Goal: Find specific page/section: Find specific page/section

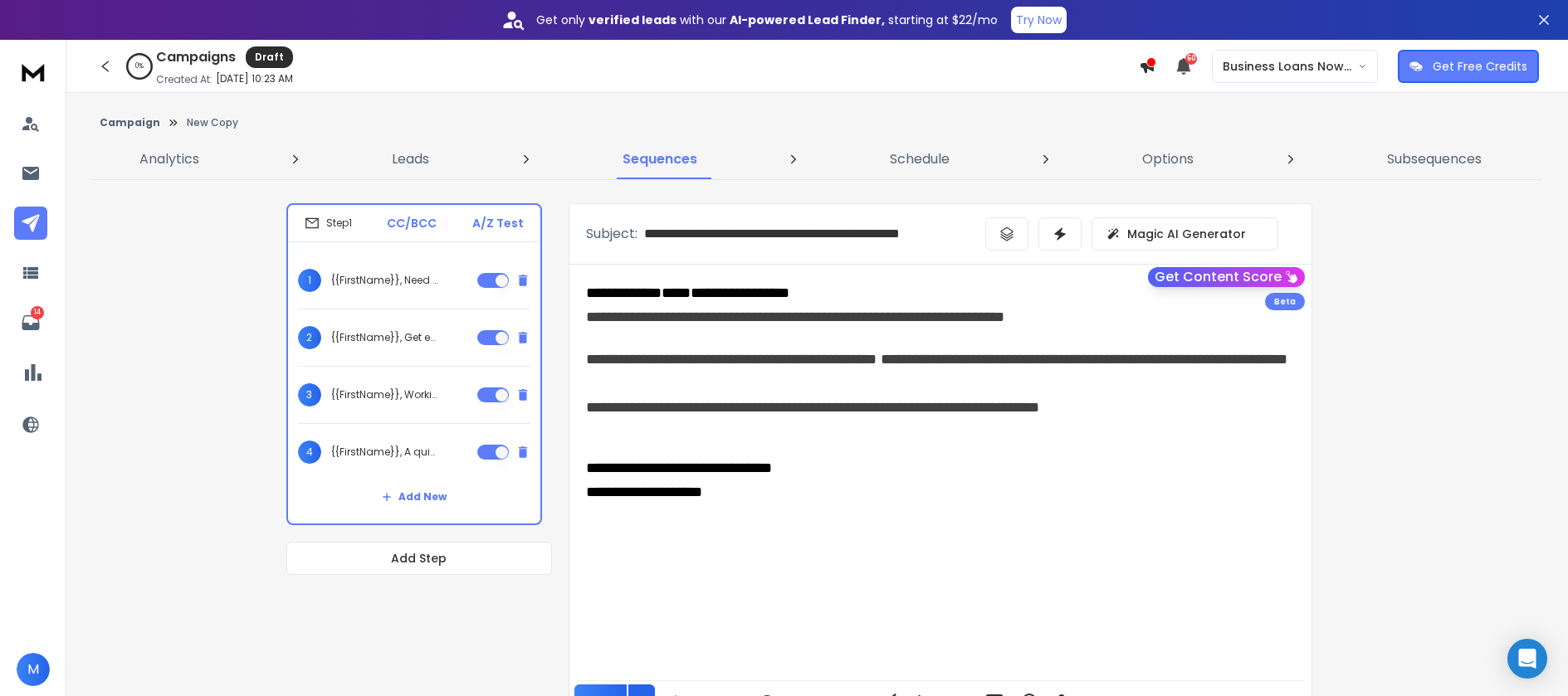
scroll to position [53, 0]
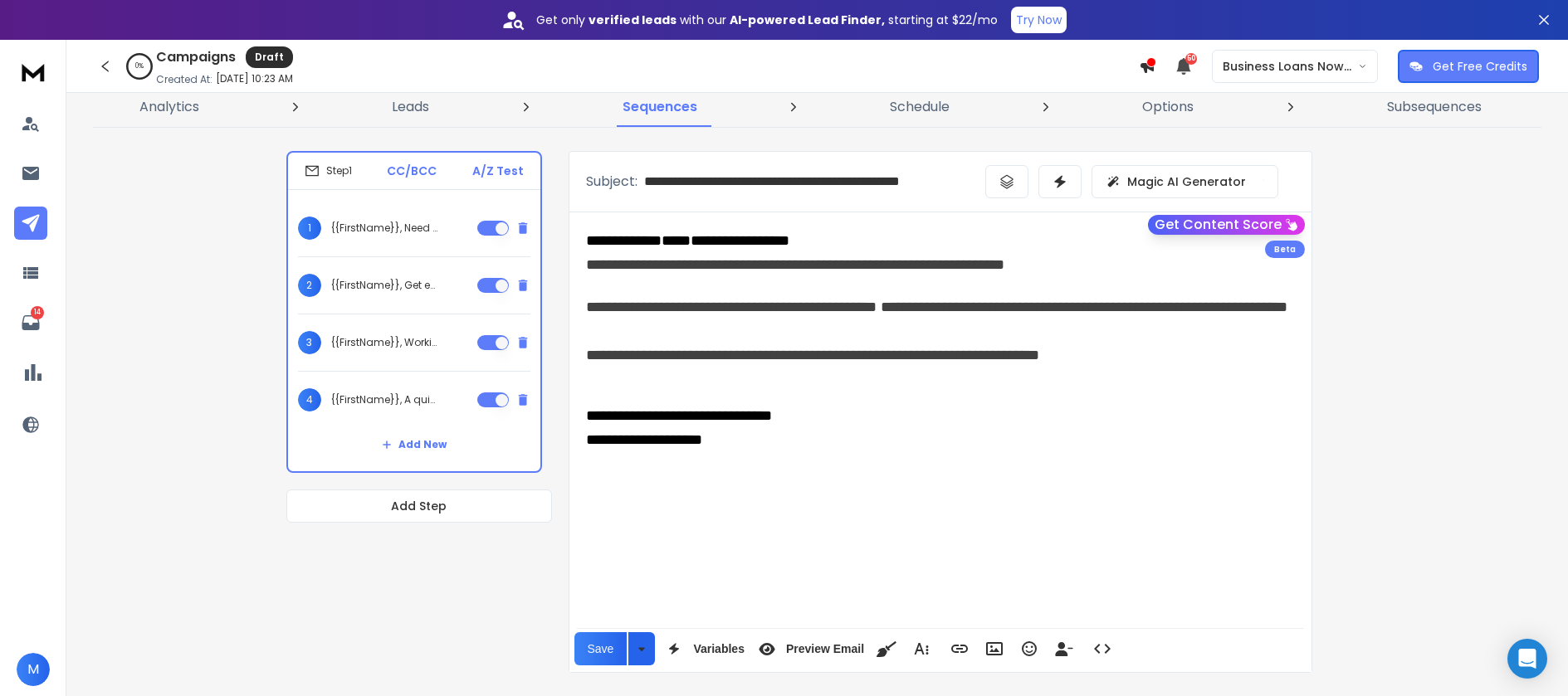
click at [13, 498] on div "14 M" at bounding box center [33, 371] width 67 height 663
click at [25, 318] on icon at bounding box center [31, 323] width 20 height 20
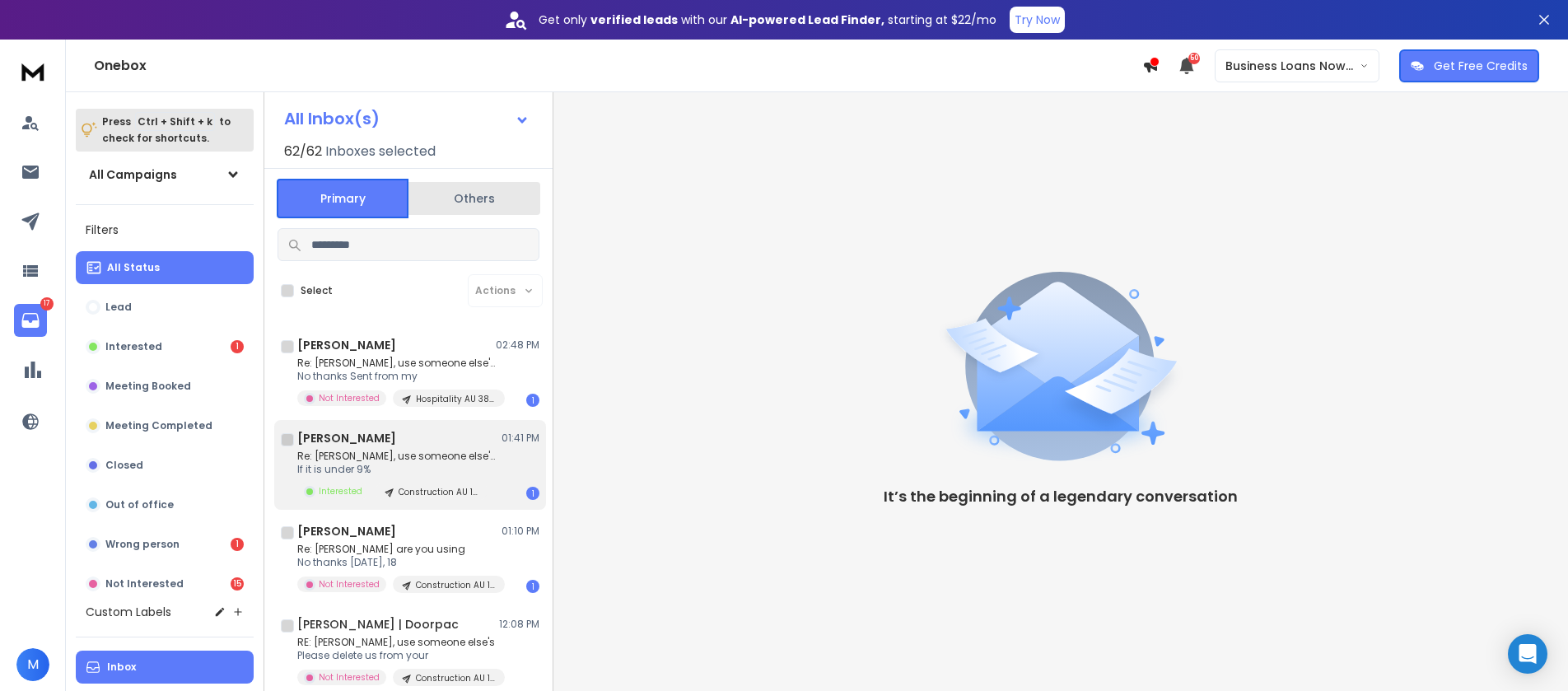
click at [352, 465] on p "If it is under 9%" at bounding box center [396, 469] width 198 height 13
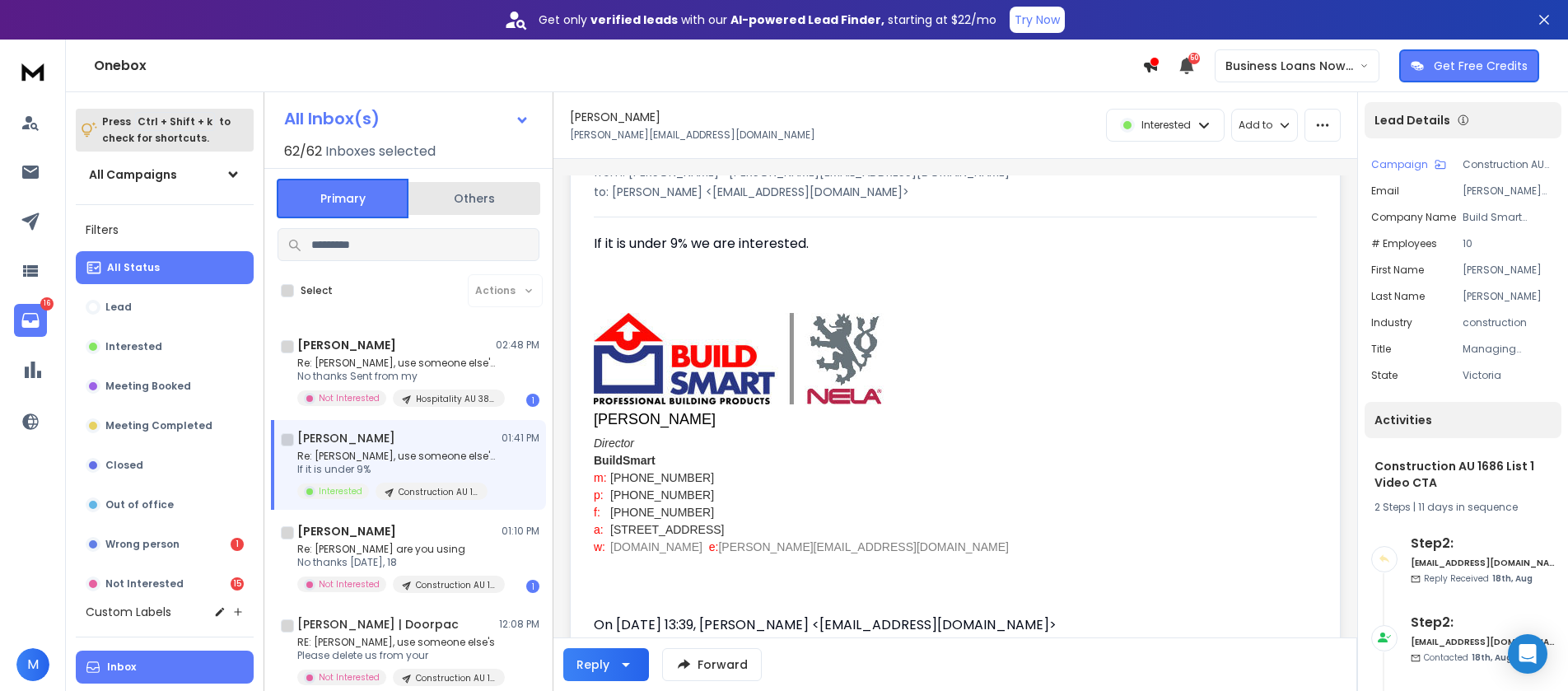
scroll to position [83, 0]
